Goal: Task Accomplishment & Management: Use online tool/utility

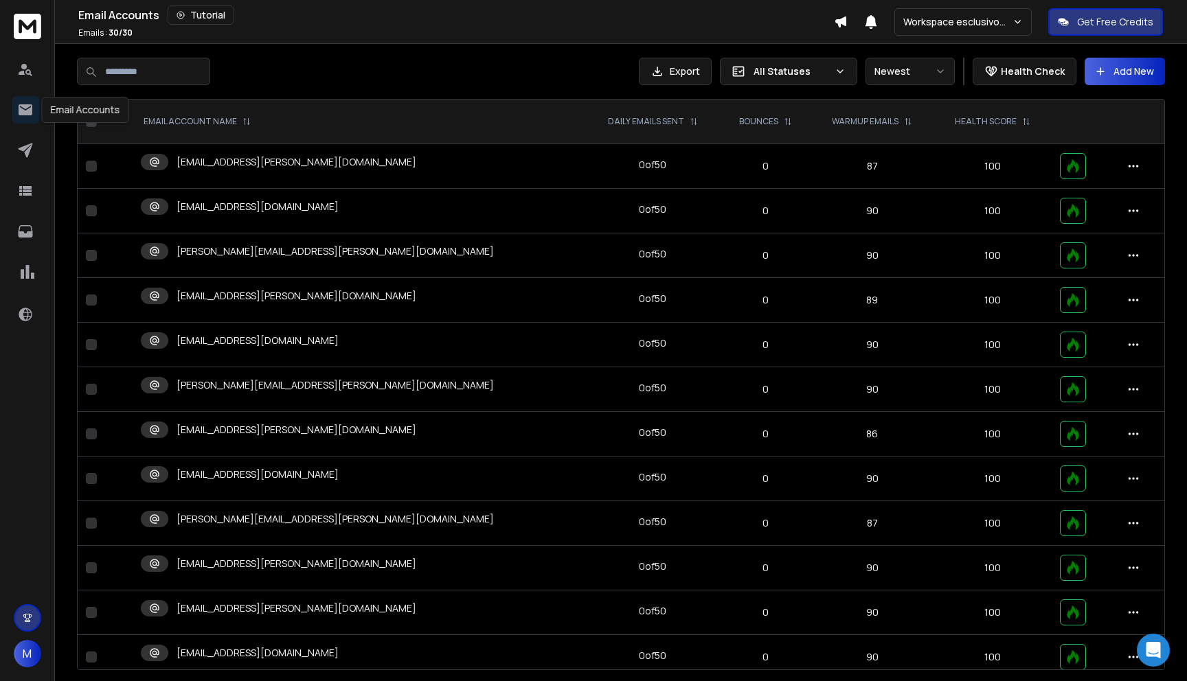
scroll to position [824, 0]
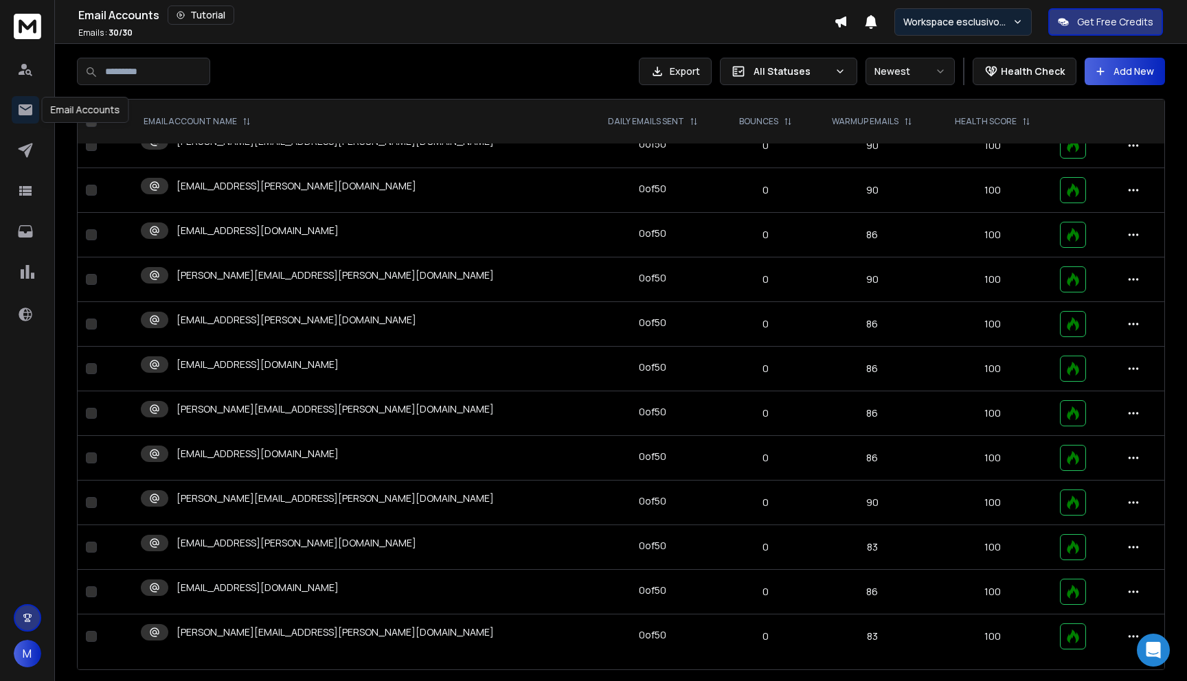
click at [950, 16] on p "Workspace esclusivo upvizory" at bounding box center [957, 22] width 109 height 14
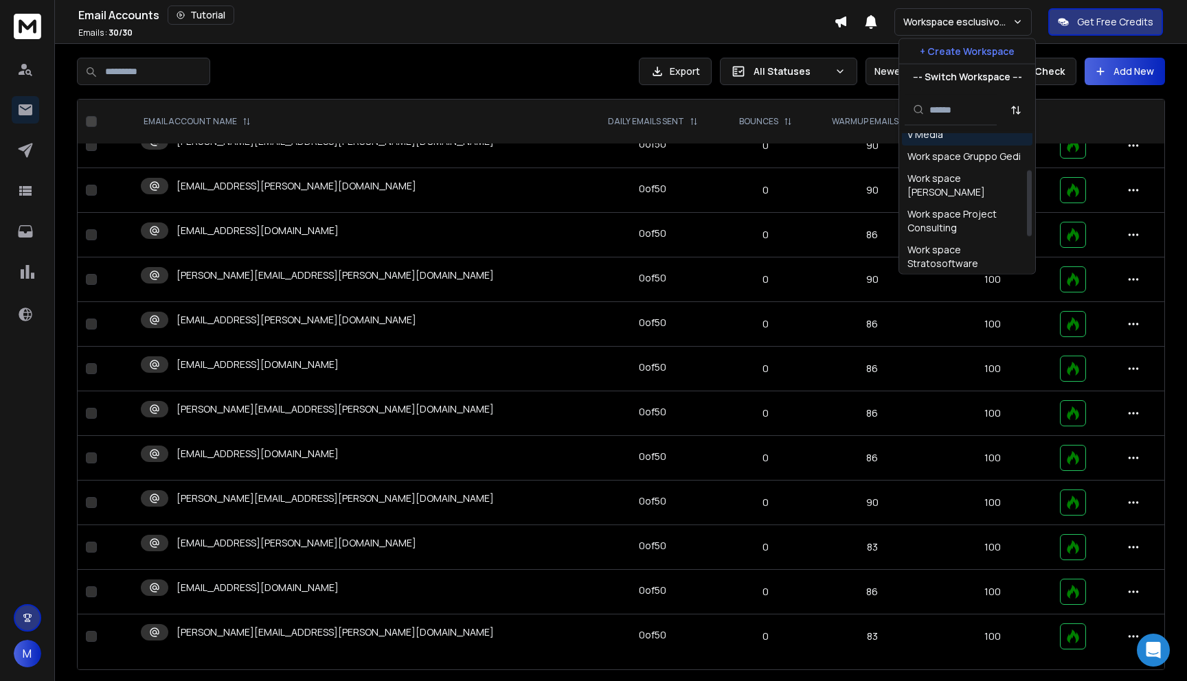
scroll to position [76, 0]
click at [934, 213] on div "Work space Project Consulting" at bounding box center [966, 221] width 119 height 27
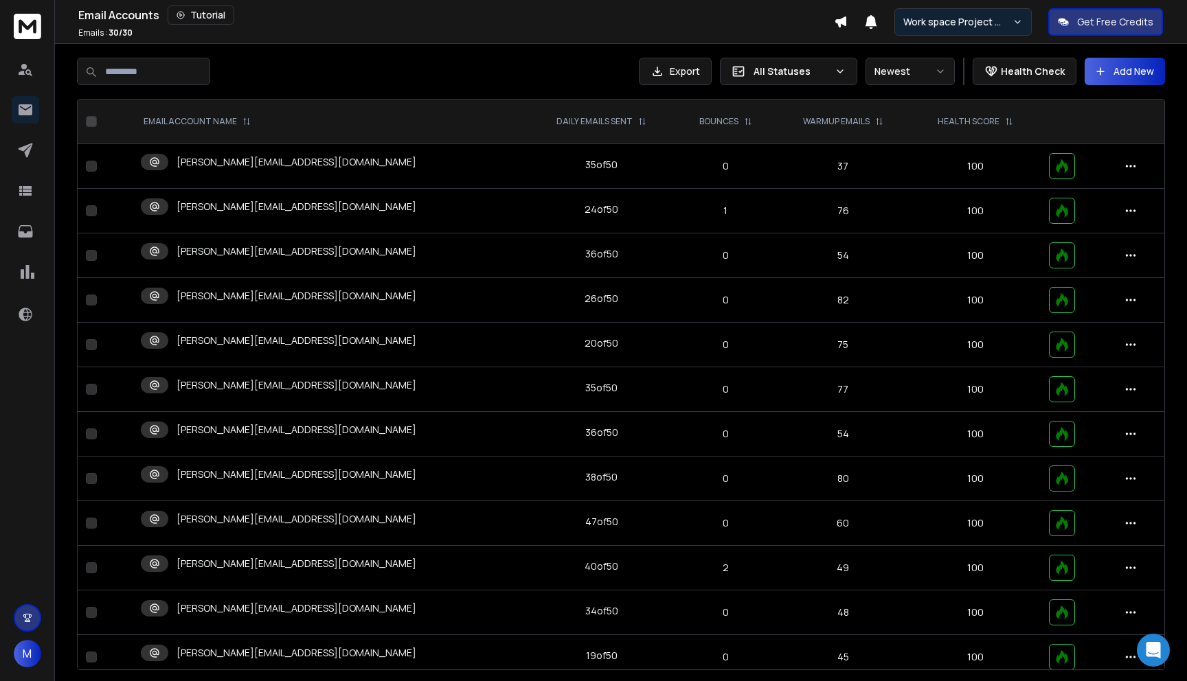
click at [938, 30] on button "Work space Project Consulting" at bounding box center [962, 21] width 137 height 27
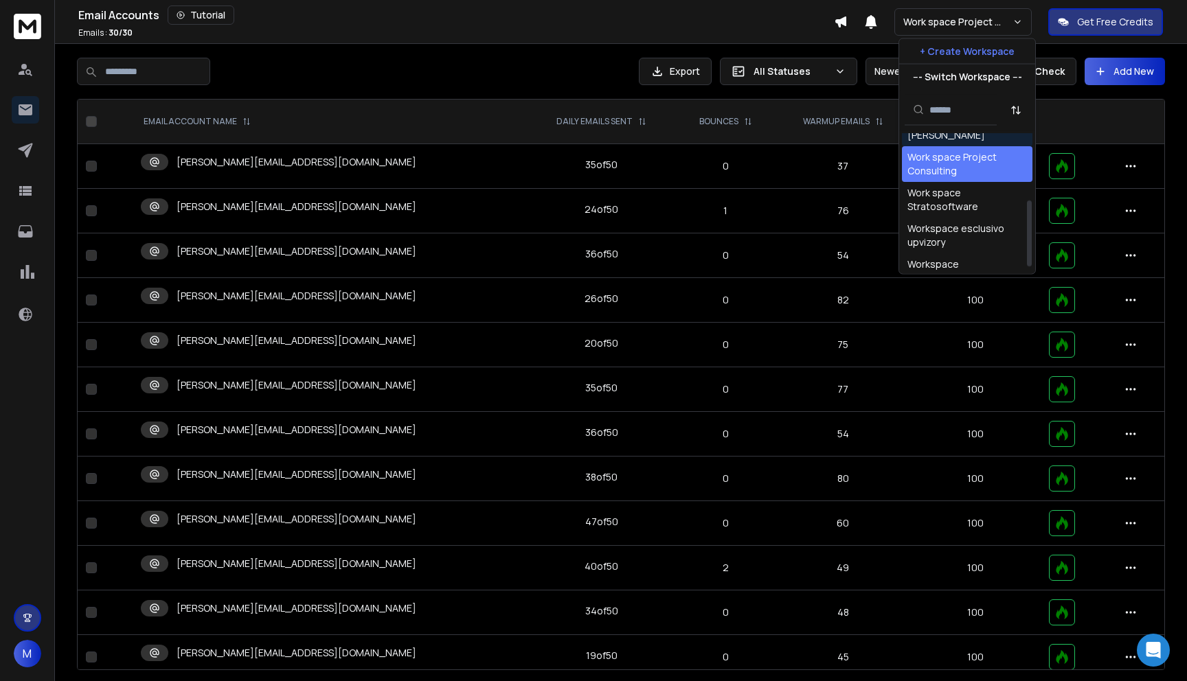
scroll to position [139, 0]
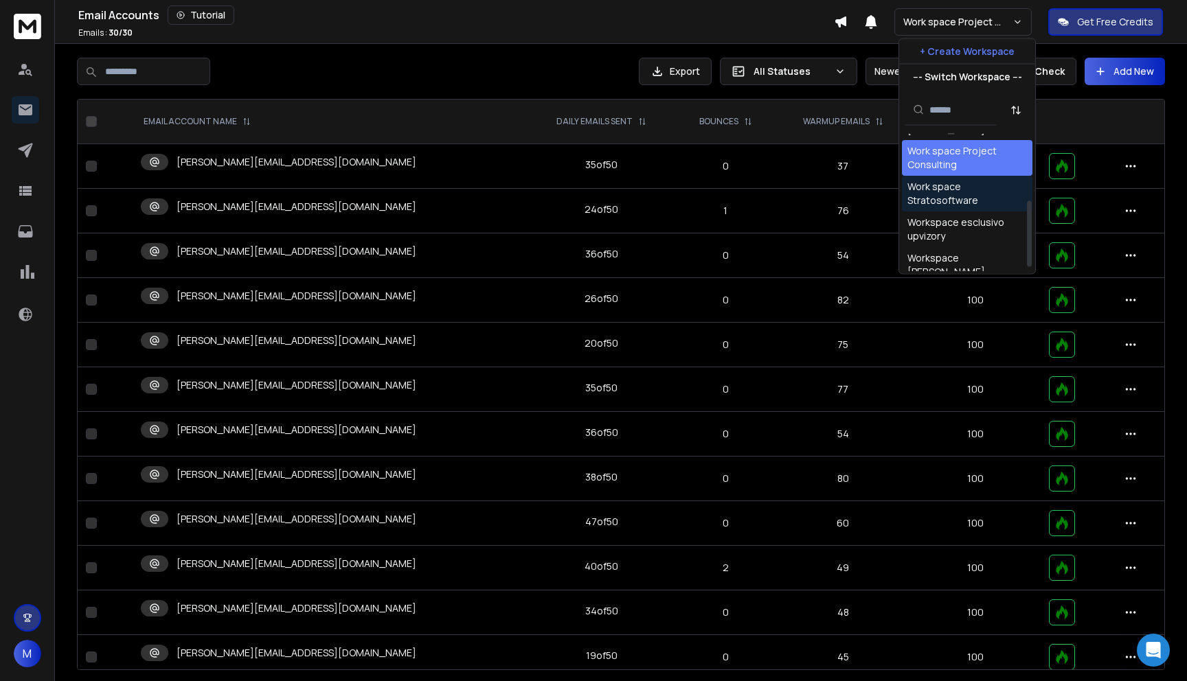
click at [955, 181] on div "Work space Stratosoftware" at bounding box center [966, 194] width 119 height 27
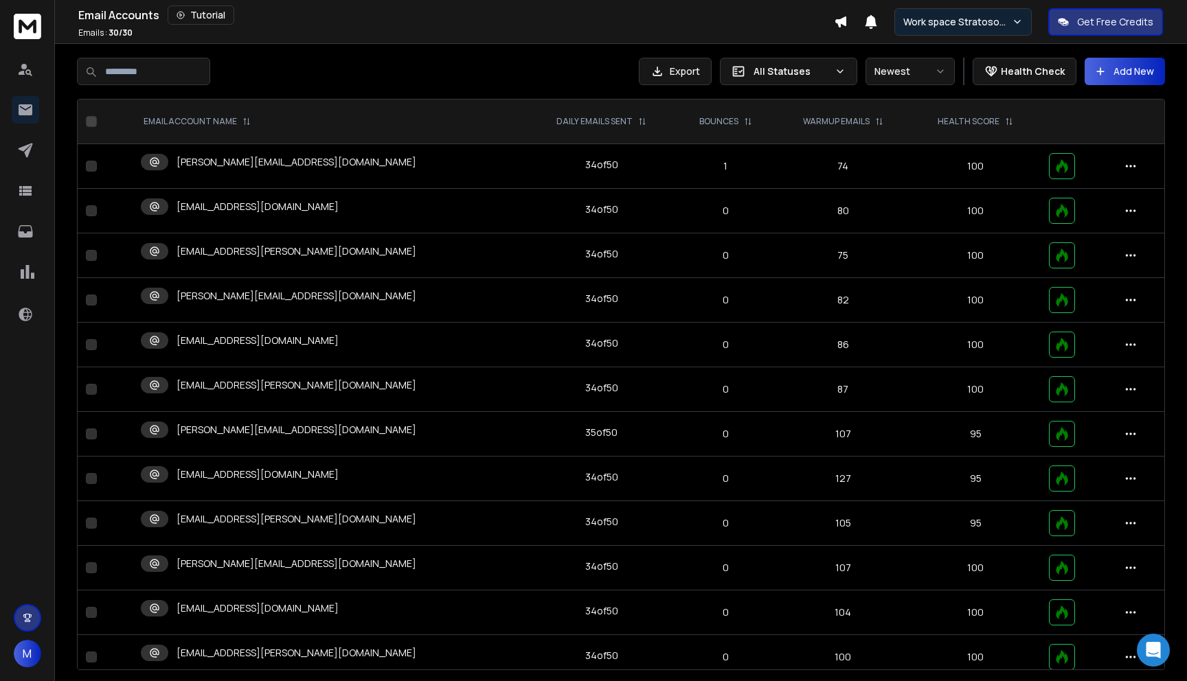
click at [926, 20] on p "Work space Stratosoftware" at bounding box center [957, 22] width 108 height 14
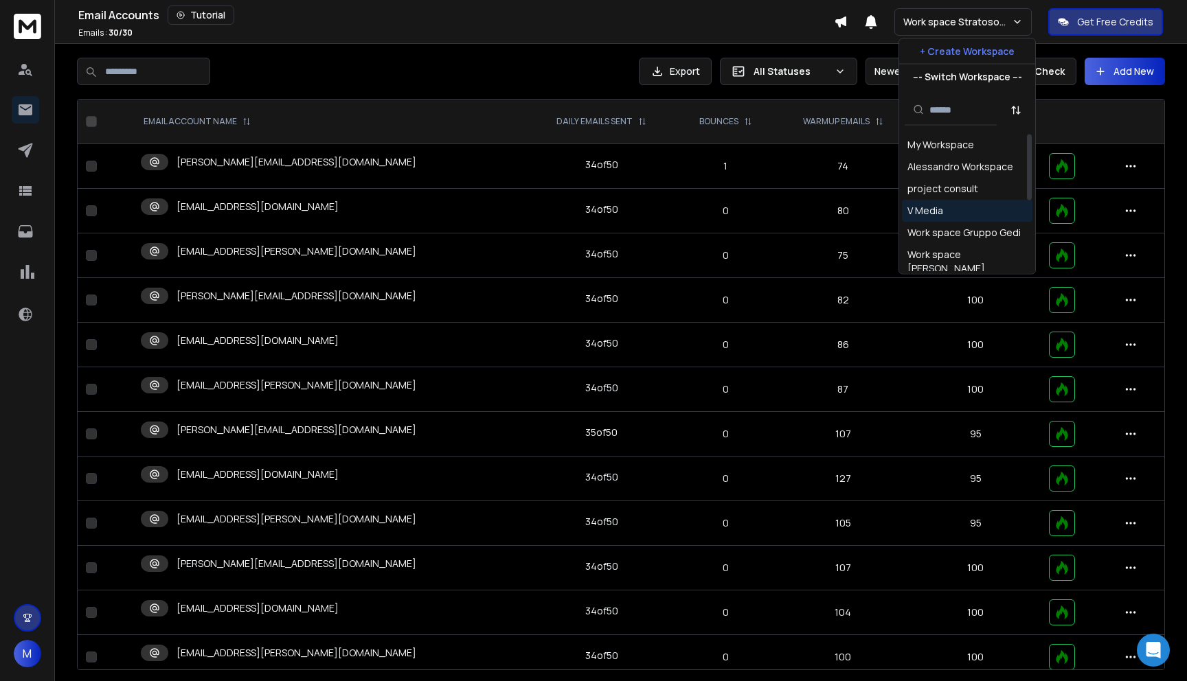
click at [963, 213] on div "V Media" at bounding box center [967, 211] width 130 height 22
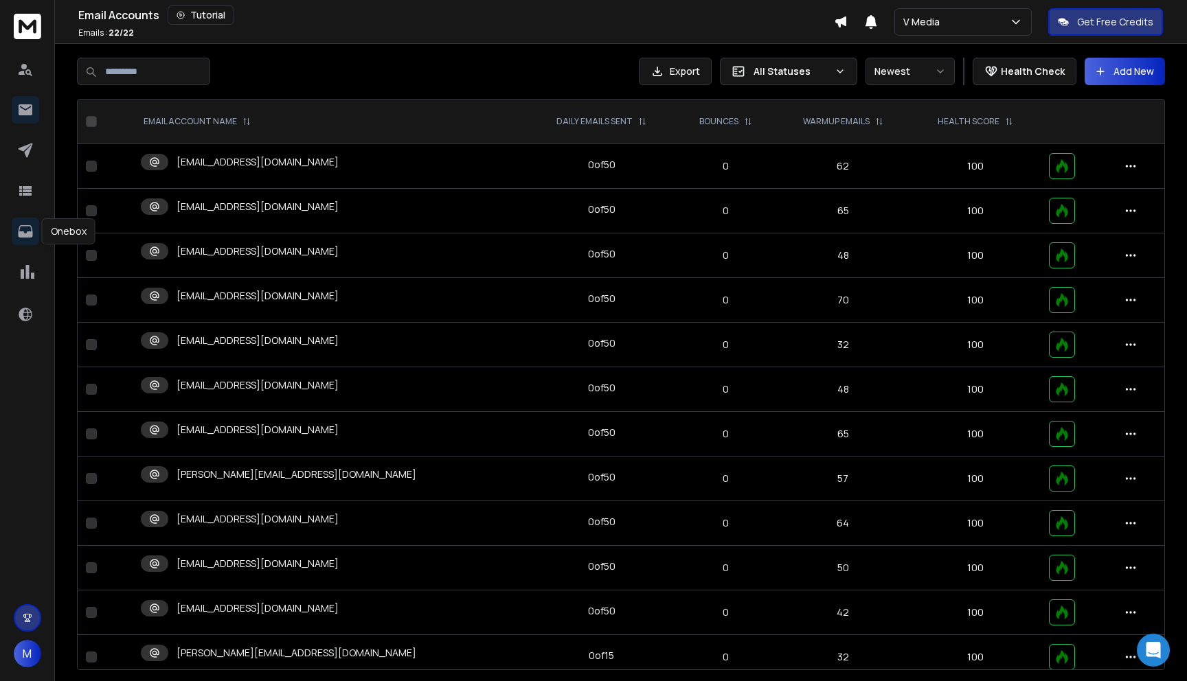
click at [13, 231] on link at bounding box center [25, 231] width 27 height 27
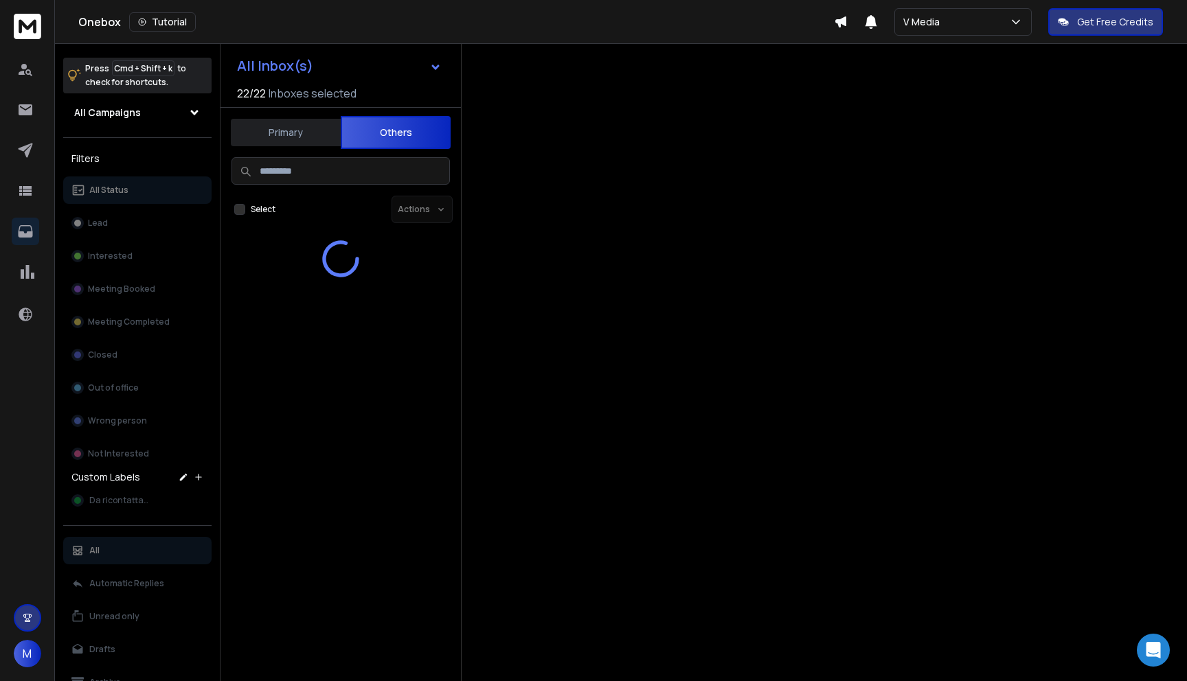
click at [379, 134] on button "Others" at bounding box center [396, 132] width 110 height 33
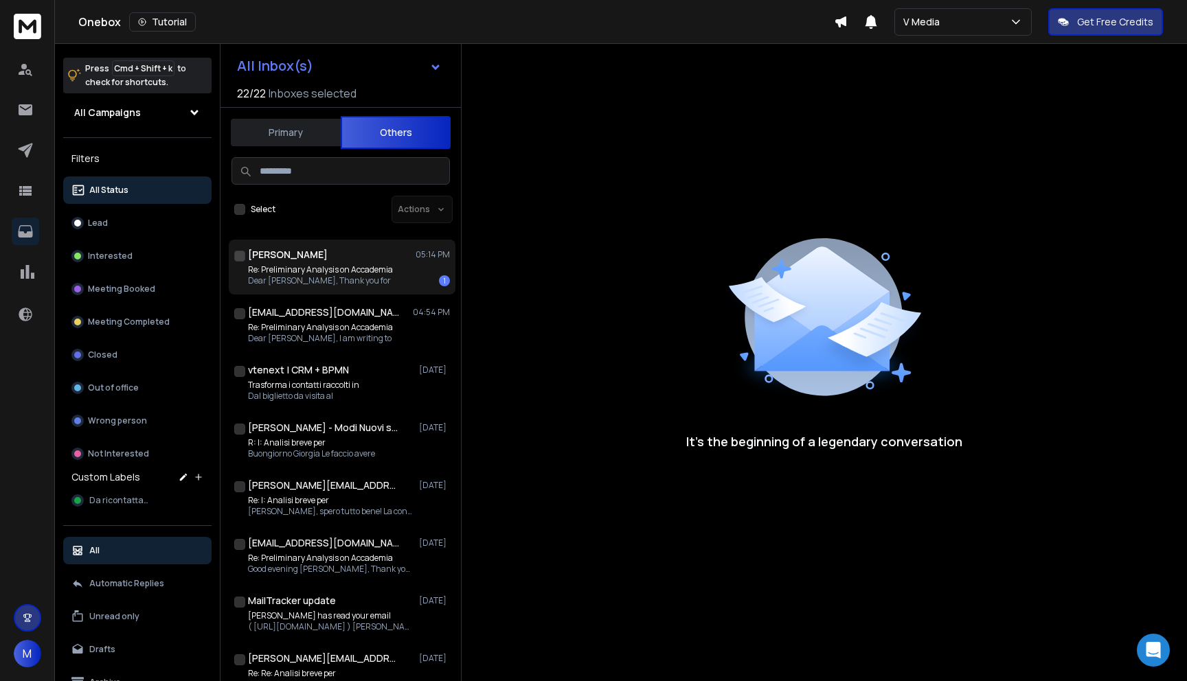
click at [369, 266] on p "Re: Preliminary Analysis on Accademia" at bounding box center [320, 269] width 145 height 11
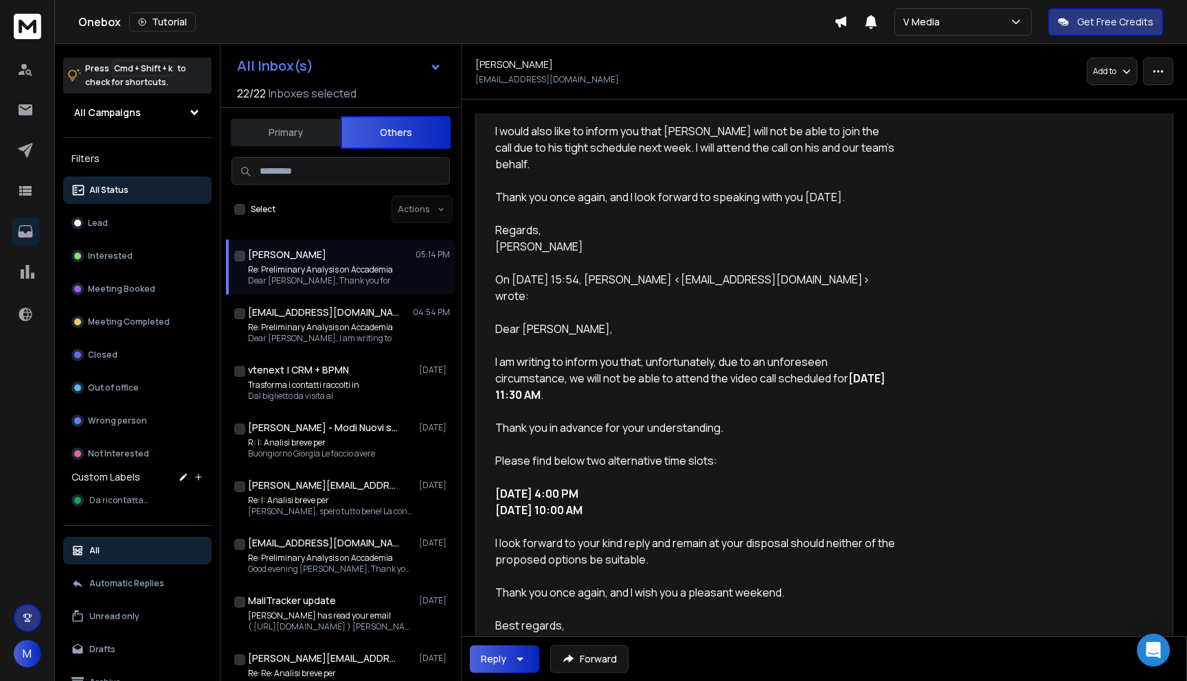
scroll to position [272, 0]
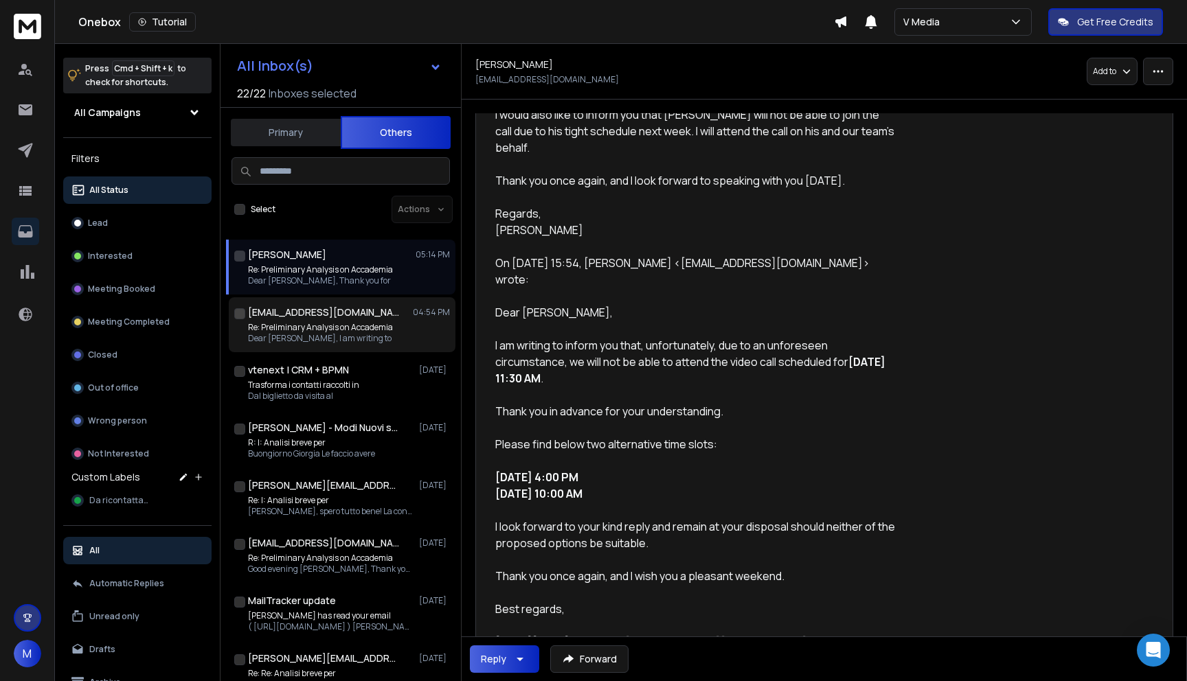
click at [395, 328] on div "Re: Preliminary Analysis on Accademia Dear Johanna, I am writing to" at bounding box center [349, 333] width 202 height 22
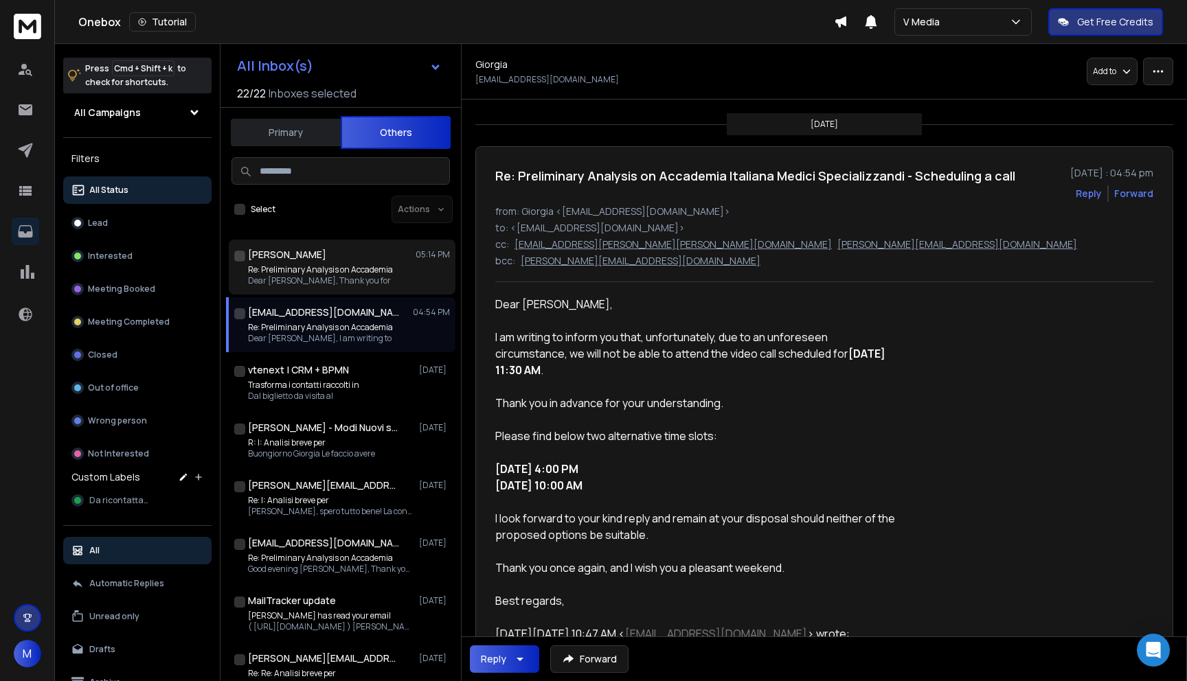
click at [371, 256] on div "Johanna Mae Nierva 05:14 PM" at bounding box center [349, 255] width 202 height 14
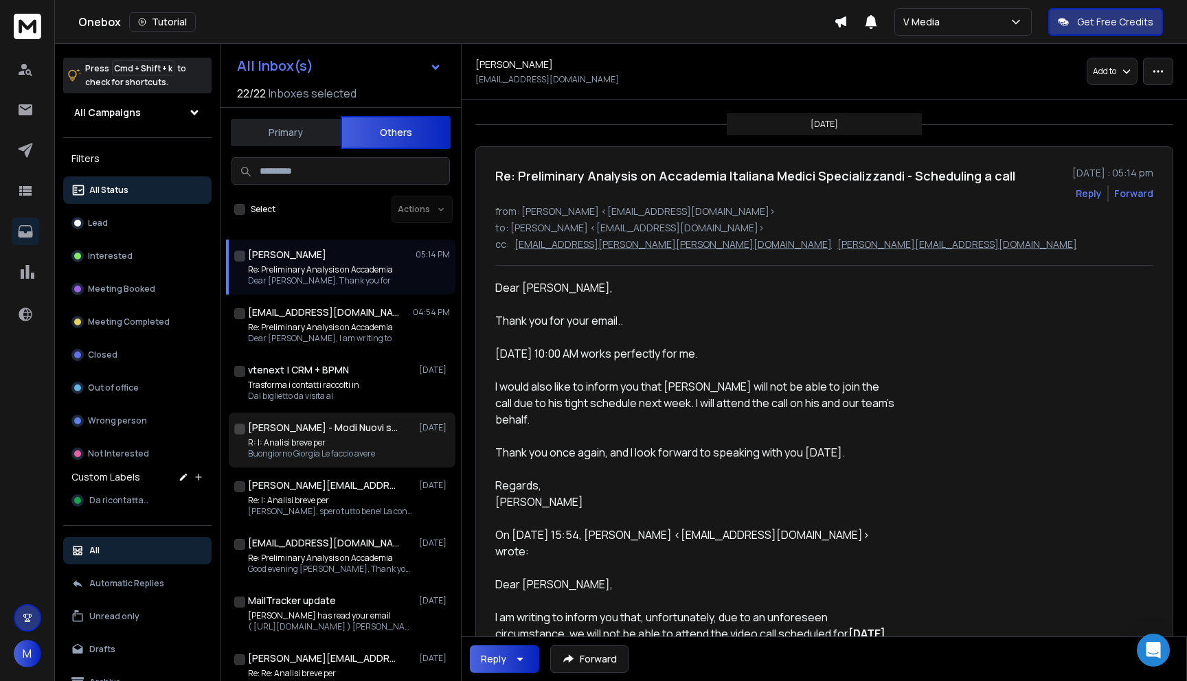
click at [375, 439] on p "R: I: Analisi breve per" at bounding box center [311, 442] width 127 height 11
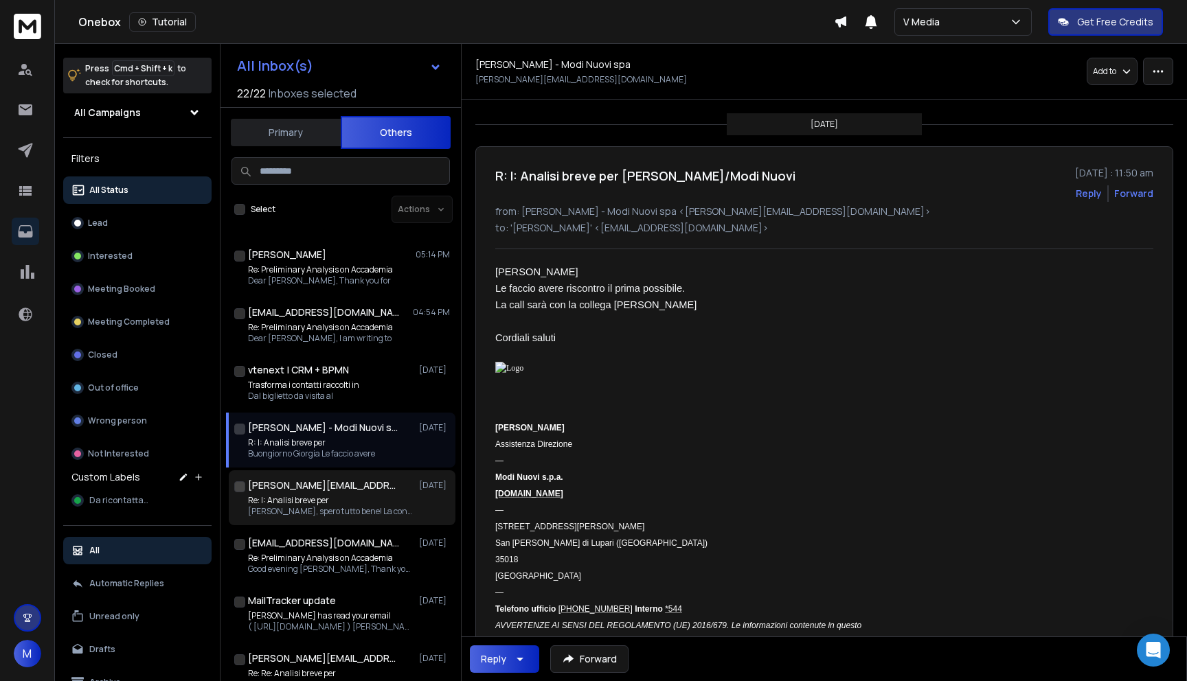
click at [342, 507] on p "Buongiorno Lisa, spero tutto bene! La contatto" at bounding box center [330, 511] width 165 height 11
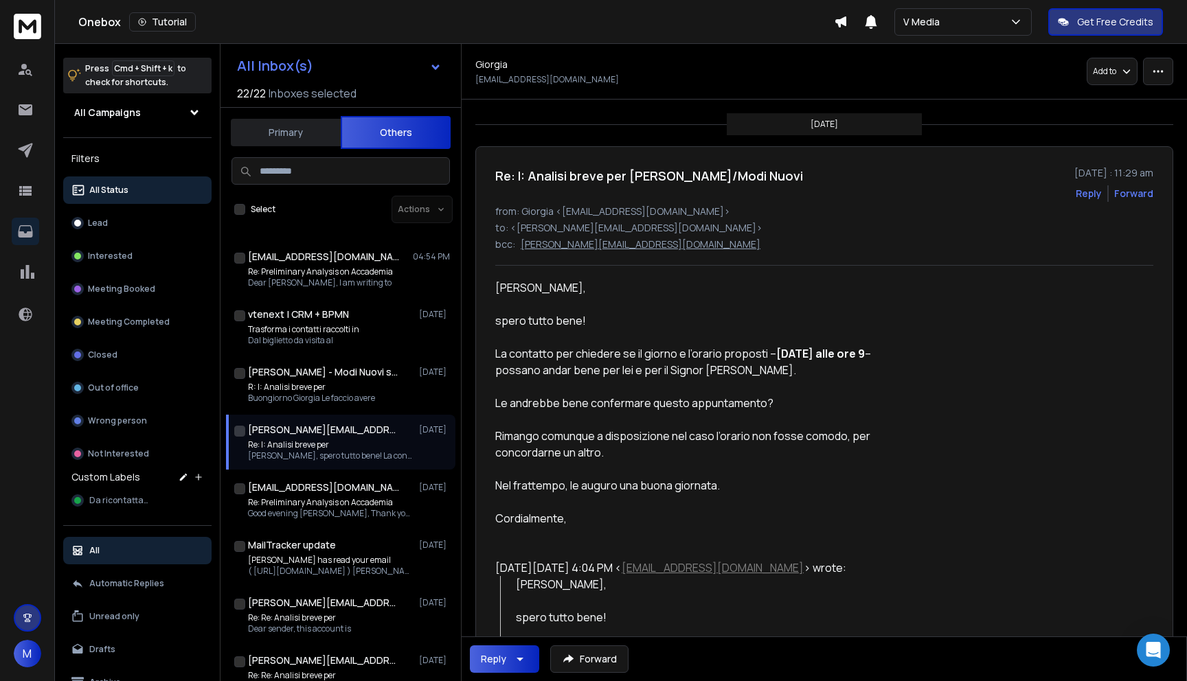
scroll to position [60, 0]
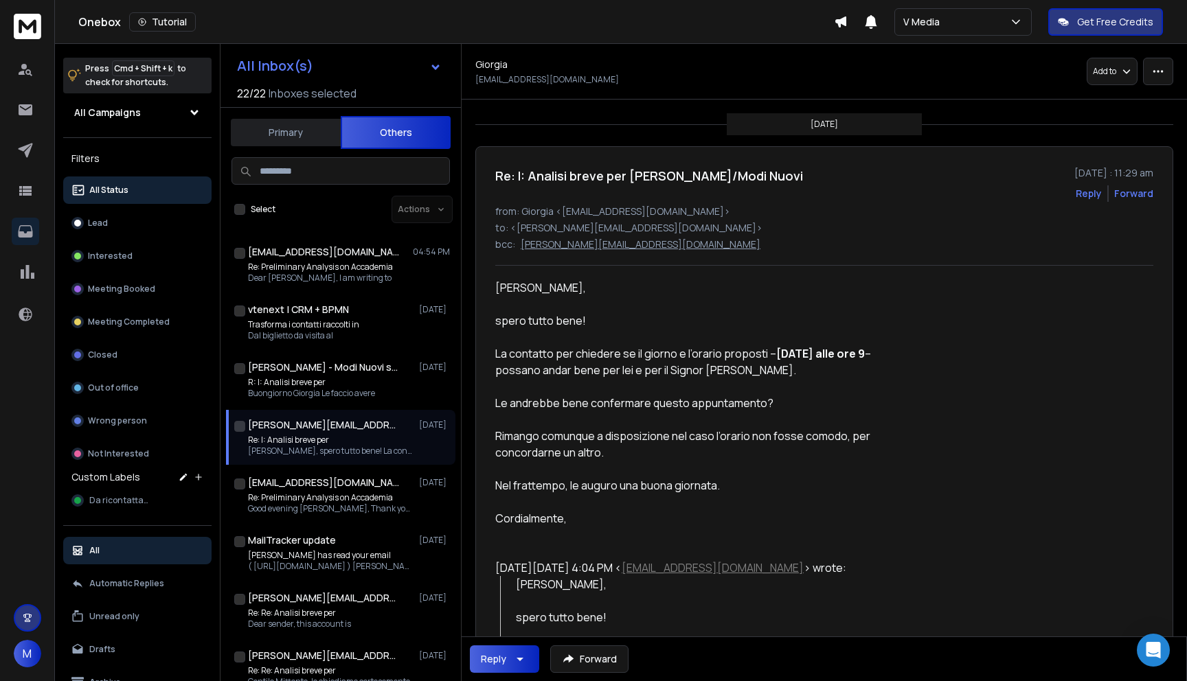
click at [297, 138] on button "Primary" at bounding box center [286, 132] width 110 height 30
